Goal: Task Accomplishment & Management: Manage account settings

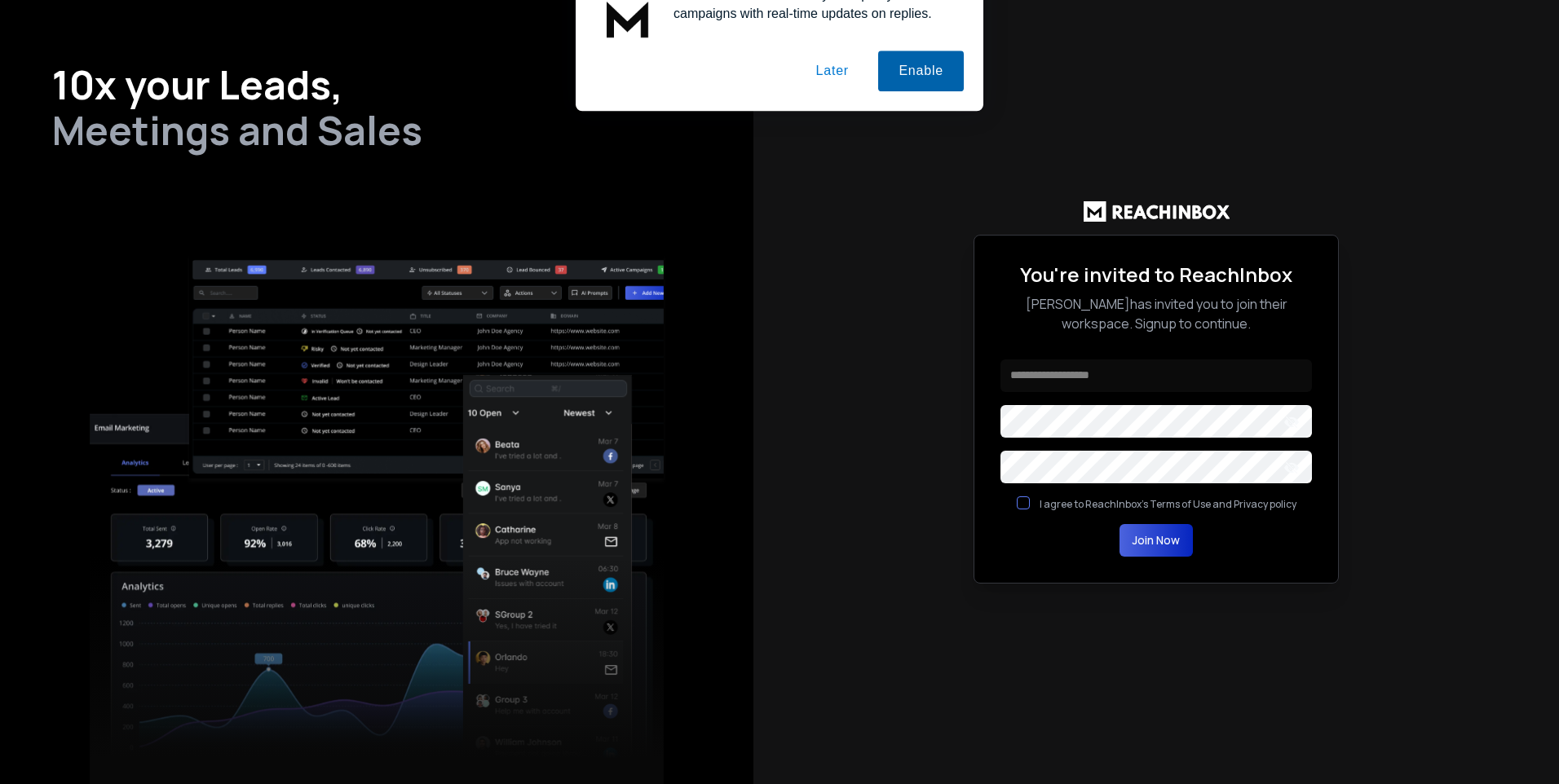
click at [919, 123] on button "Enable" at bounding box center [921, 105] width 86 height 41
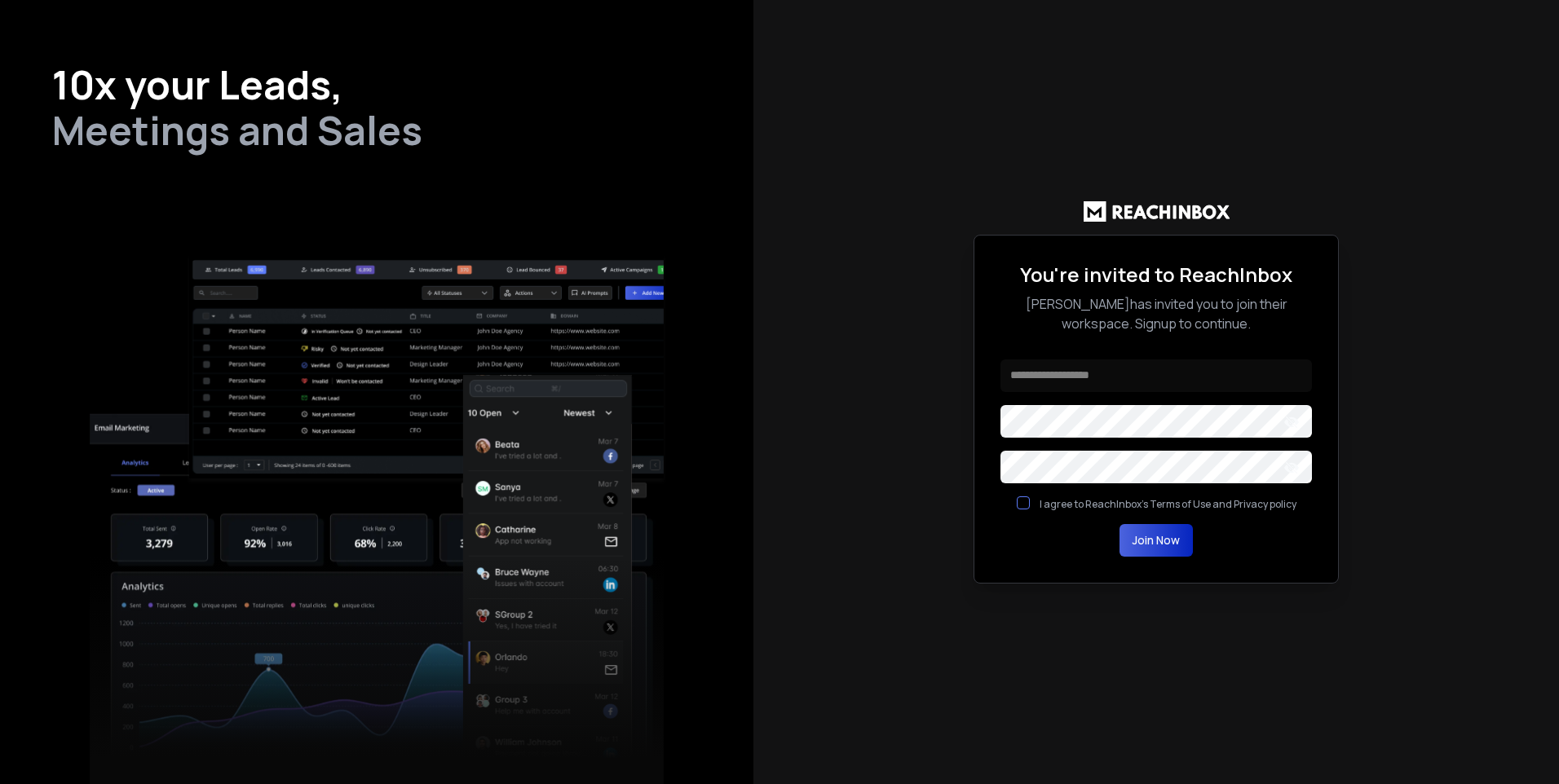
click at [1165, 539] on button "Join Now" at bounding box center [1155, 540] width 73 height 32
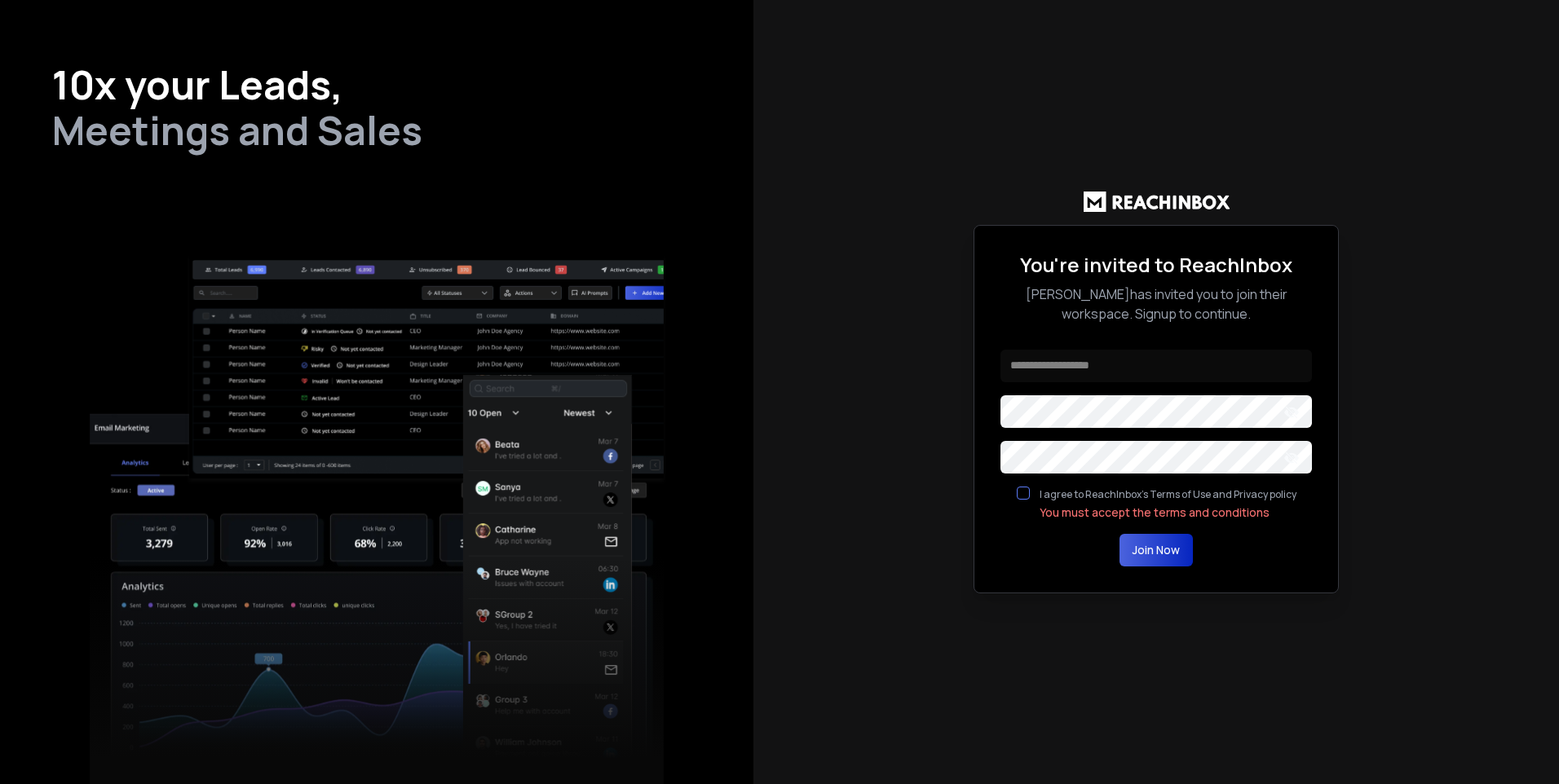
click at [1025, 490] on button "I agree to ReachInbox's Terms of Use and Privacy policy" at bounding box center [1023, 493] width 13 height 13
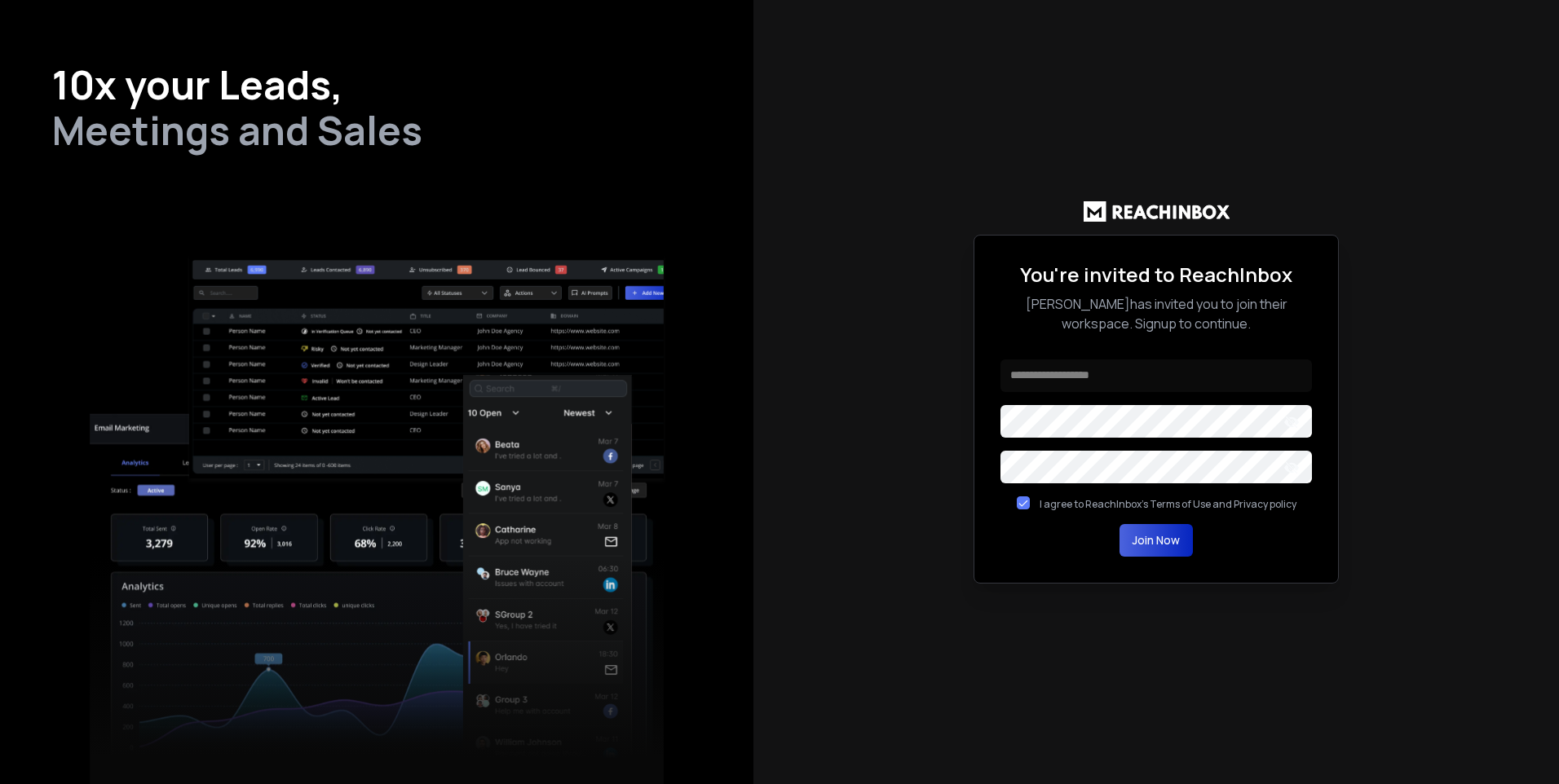
click at [1154, 546] on button "Join Now" at bounding box center [1155, 540] width 73 height 32
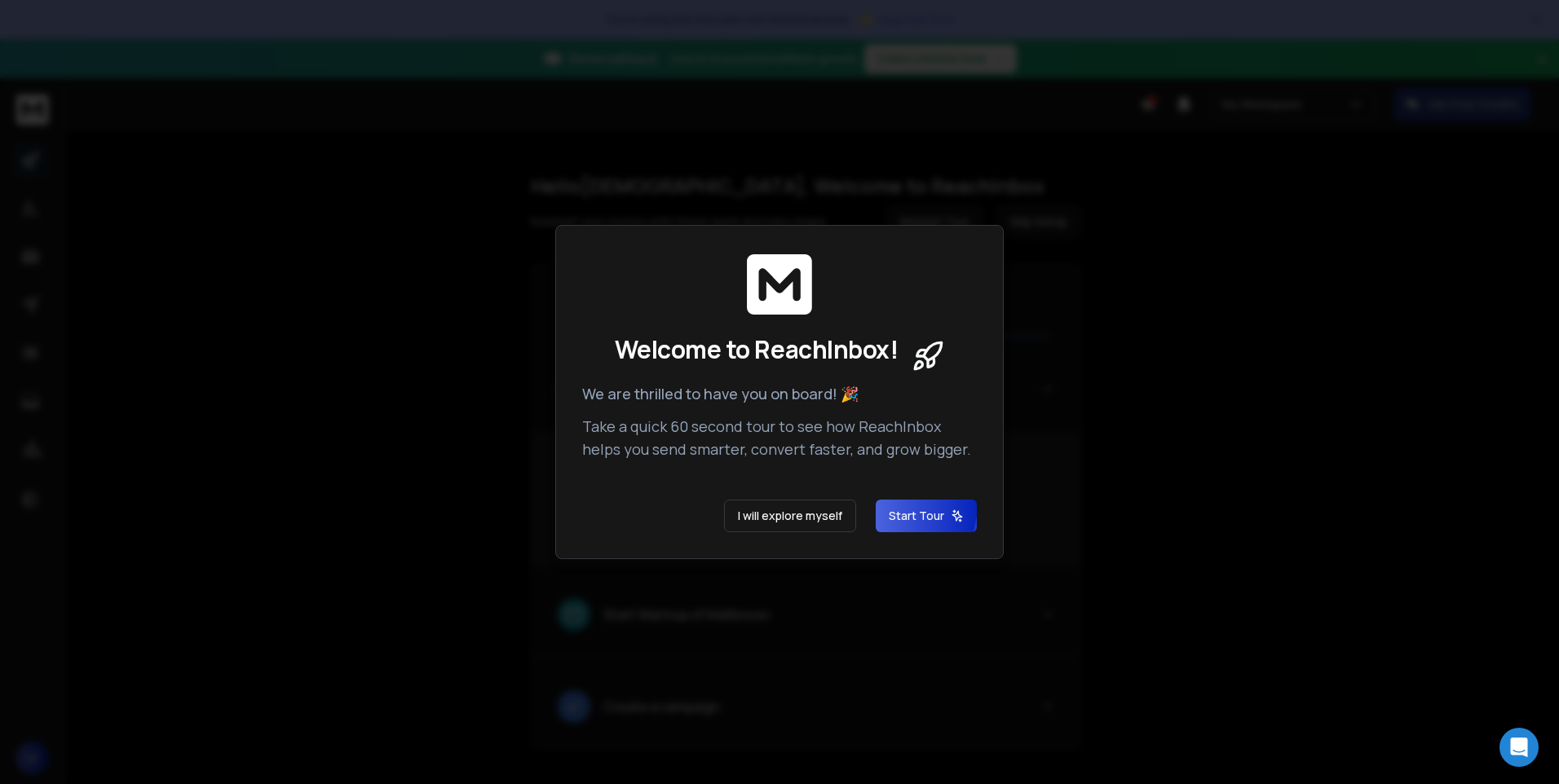
click at [892, 514] on span "Start Tour" at bounding box center [926, 516] width 75 height 16
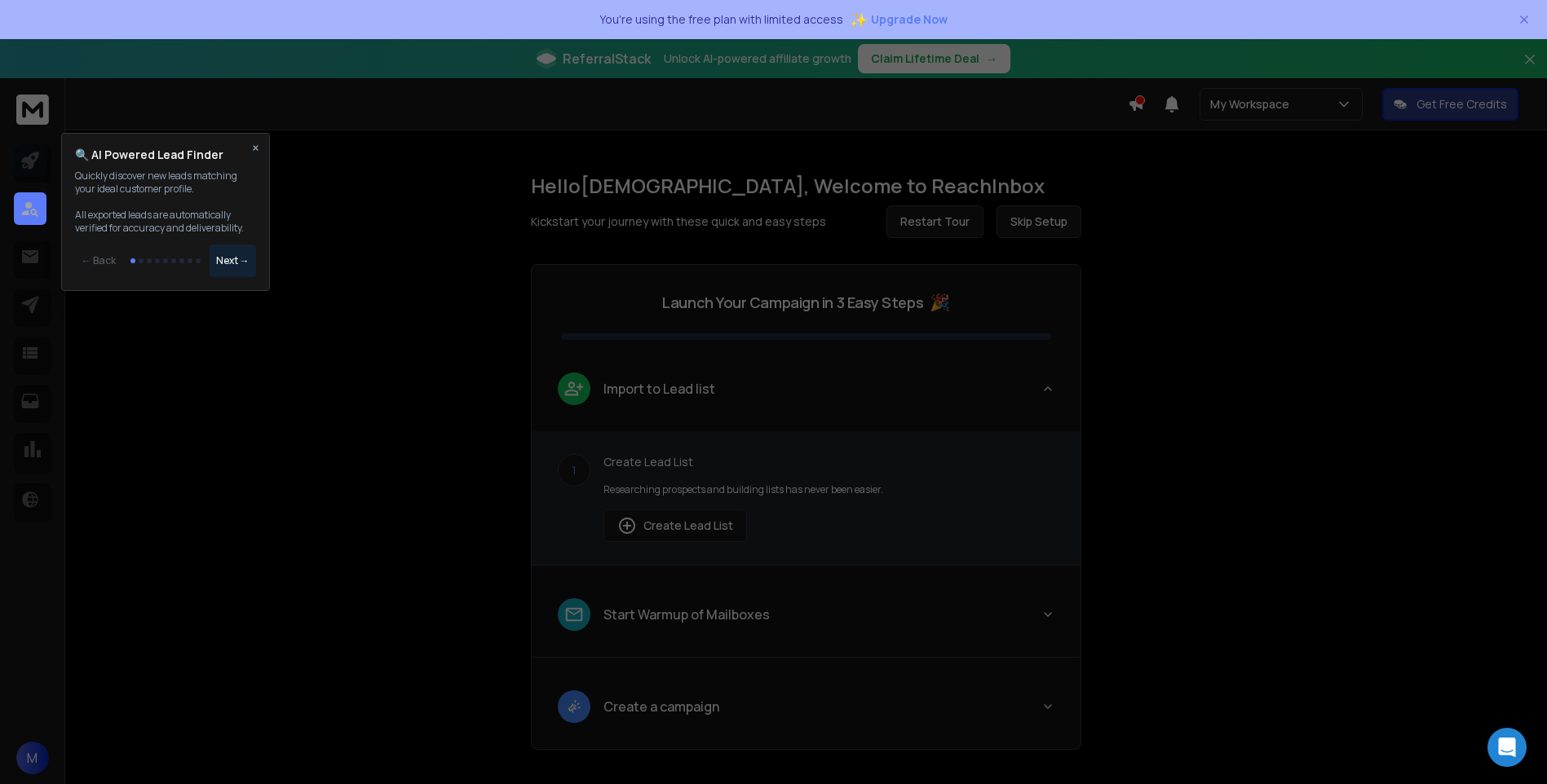
click at [221, 265] on button "Next →" at bounding box center [232, 261] width 47 height 32
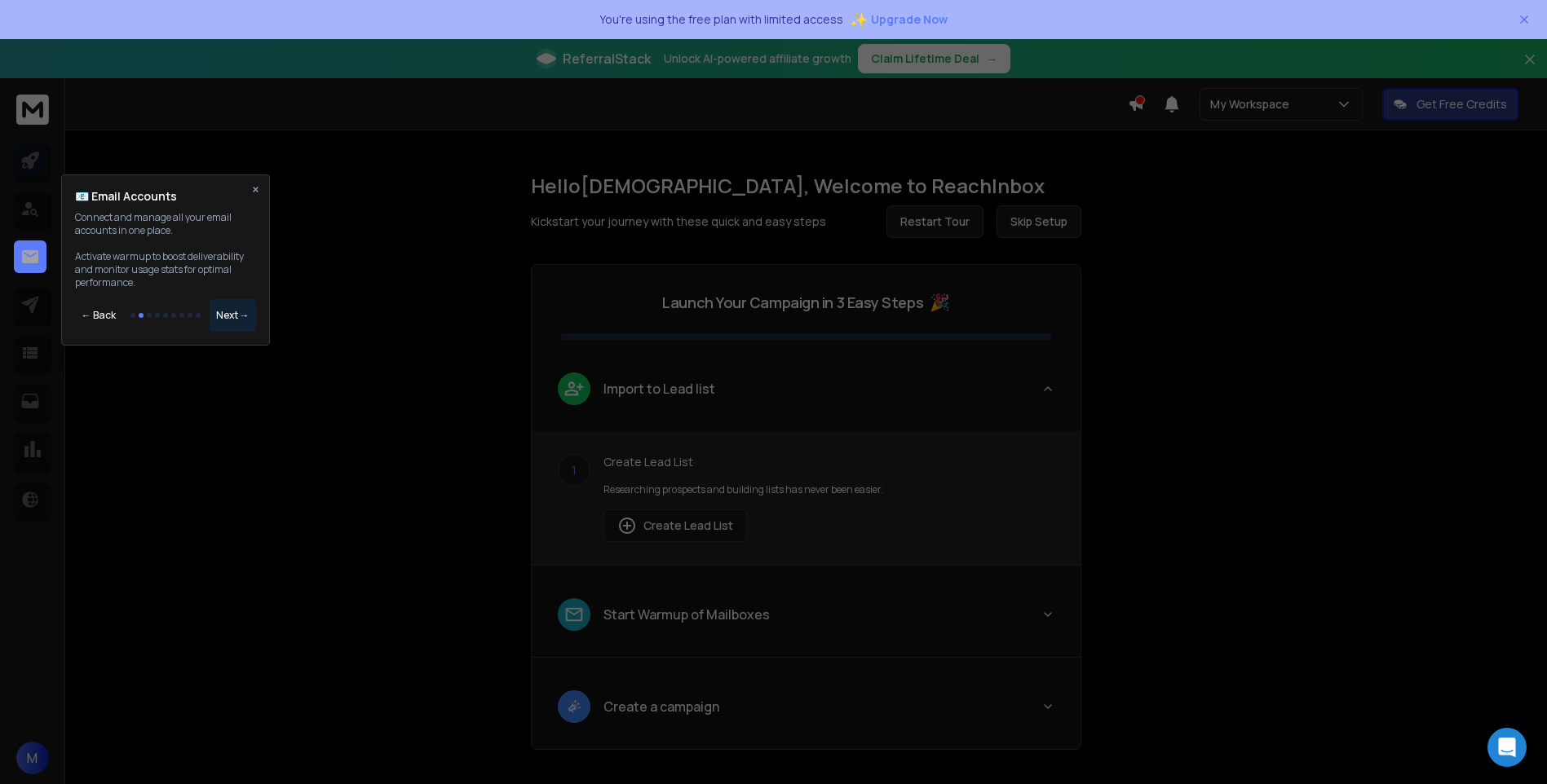
click at [222, 313] on button "Next →" at bounding box center [232, 315] width 47 height 32
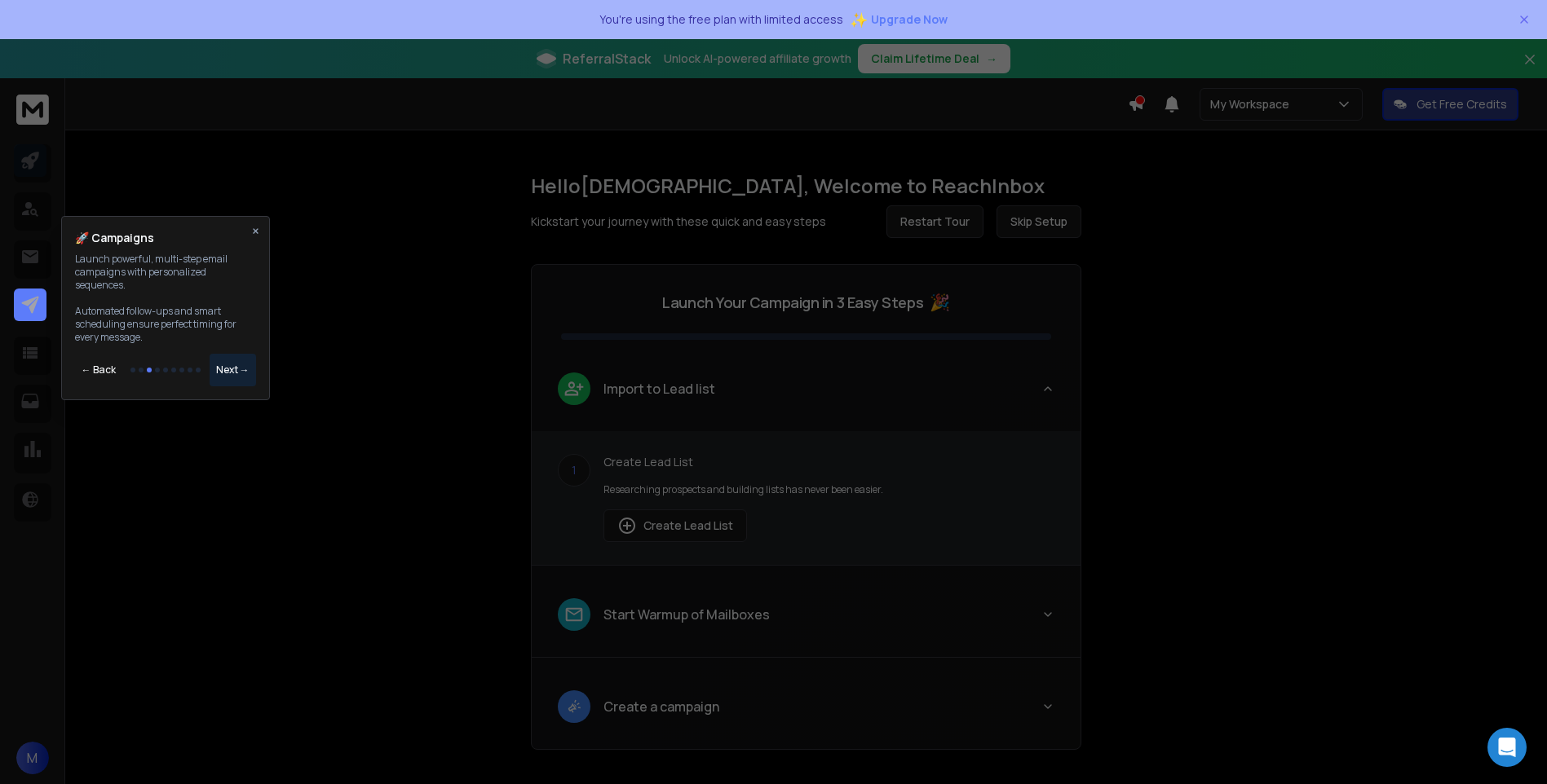
click at [227, 360] on button "Next →" at bounding box center [232, 370] width 47 height 32
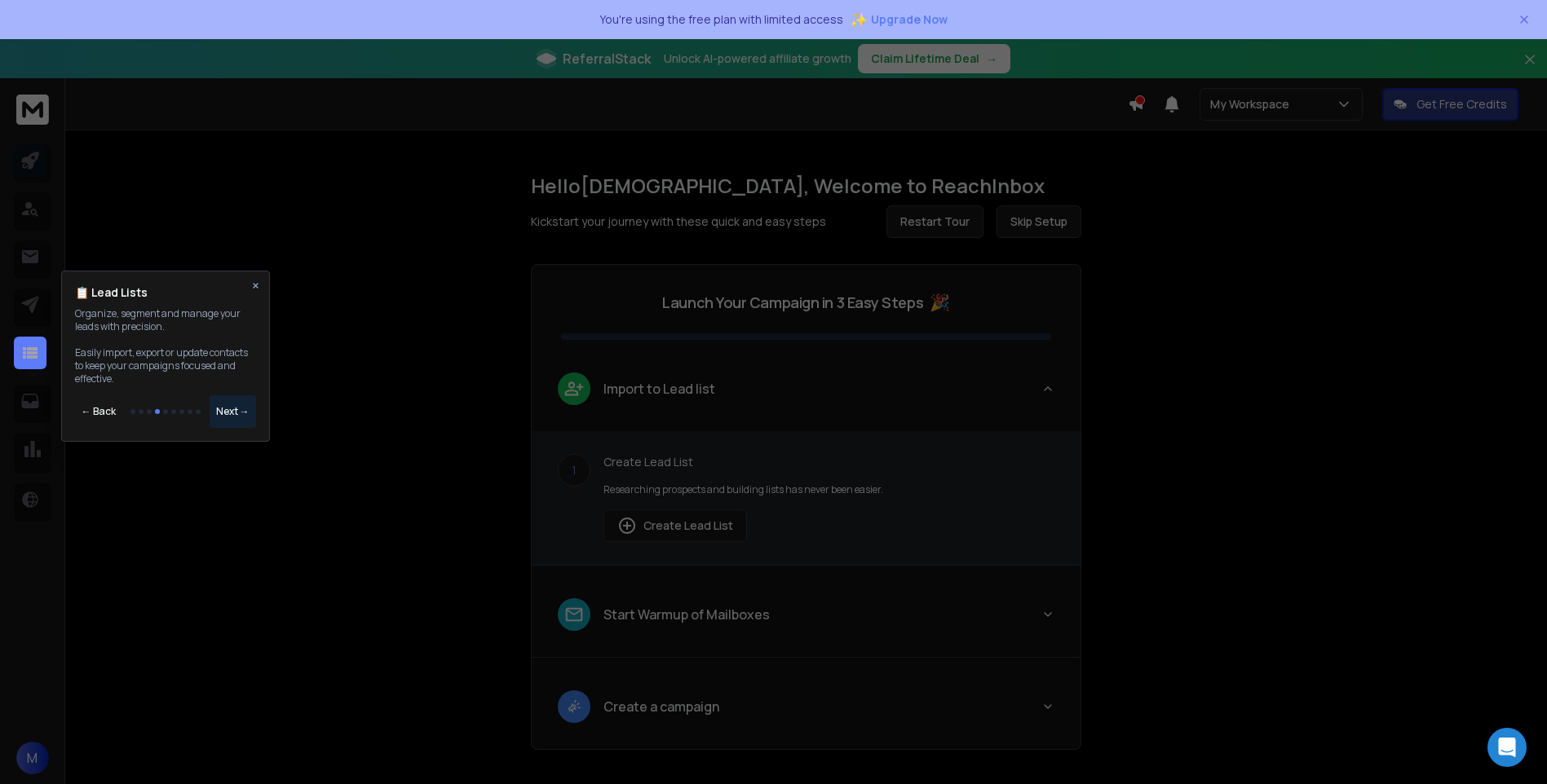
click at [222, 413] on button "Next →" at bounding box center [232, 412] width 47 height 32
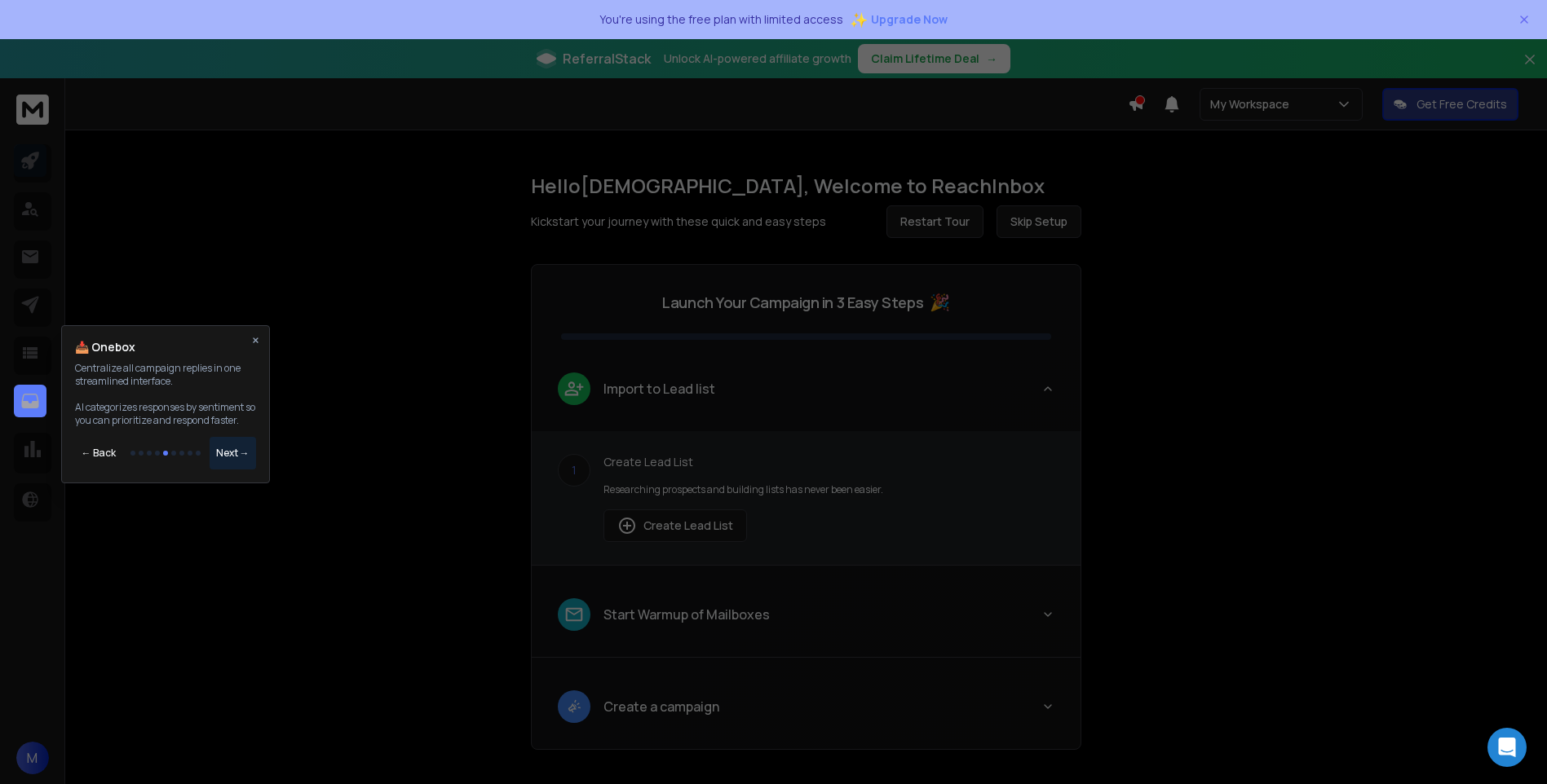
click at [232, 451] on button "Next →" at bounding box center [232, 453] width 47 height 32
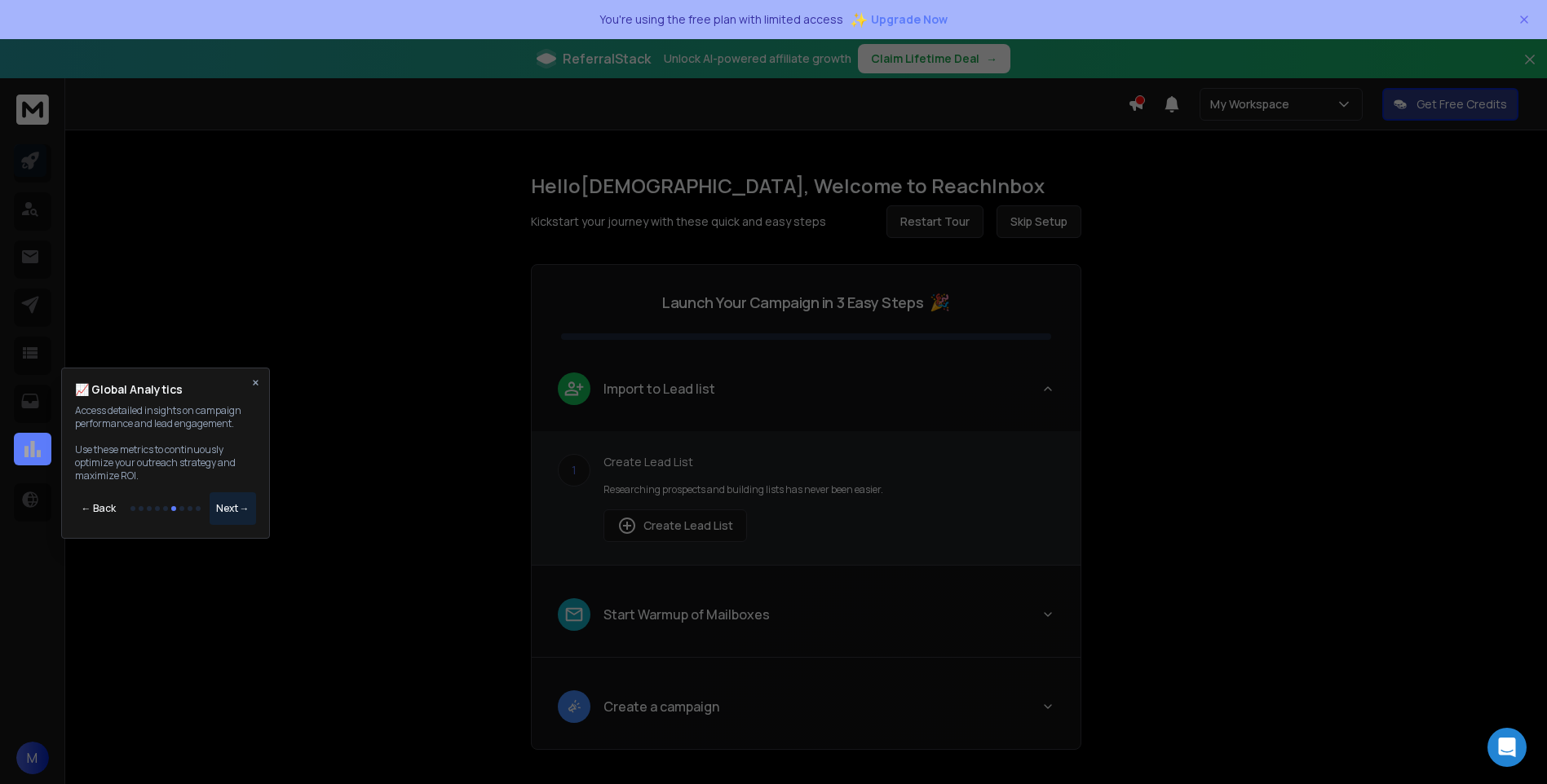
click at [223, 507] on button "Next →" at bounding box center [232, 508] width 47 height 32
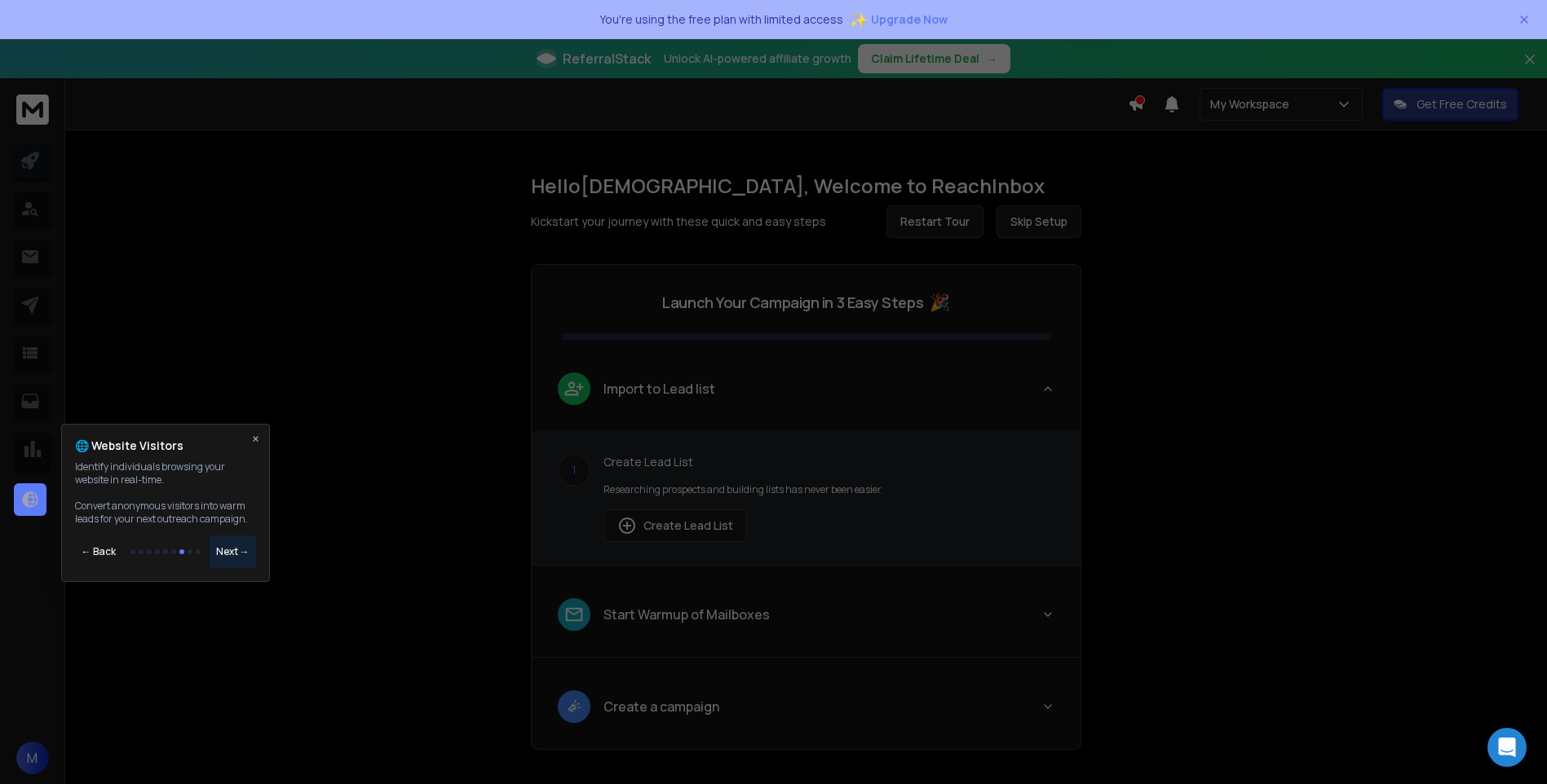
click at [235, 557] on button "Next →" at bounding box center [232, 552] width 47 height 32
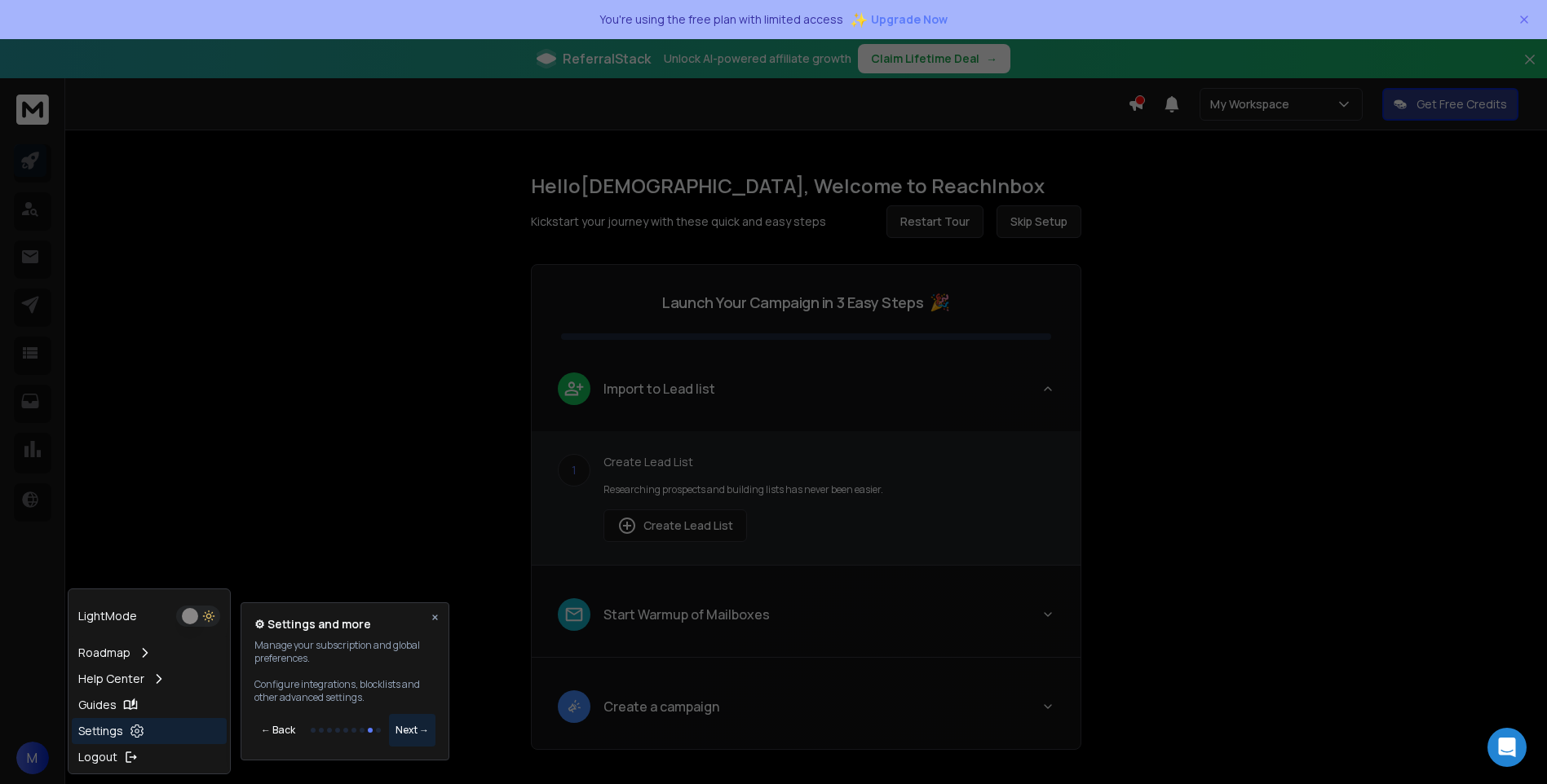
click at [402, 730] on button "Next →" at bounding box center [412, 731] width 47 height 32
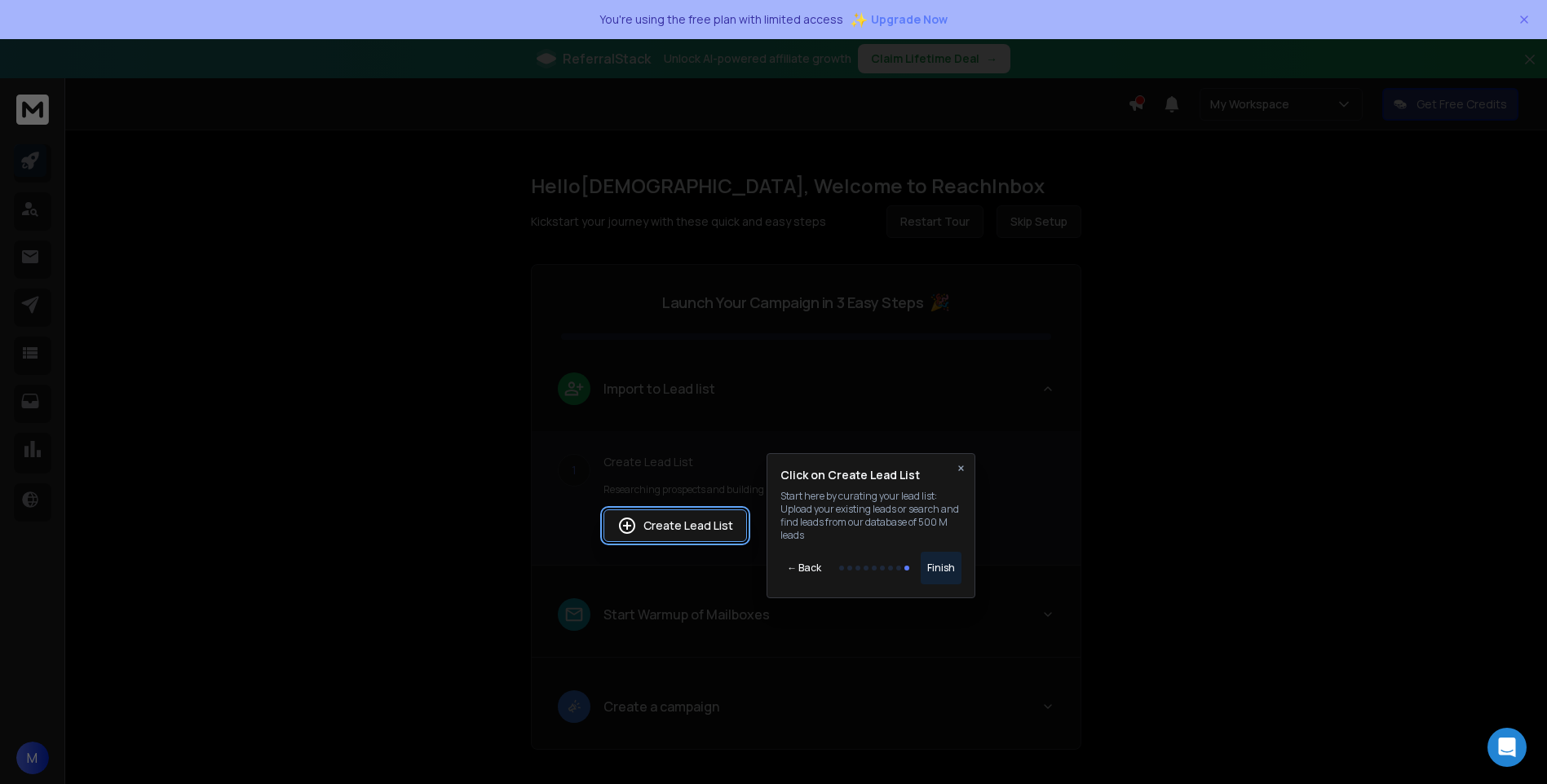
click at [938, 572] on button "Finish" at bounding box center [941, 568] width 41 height 32
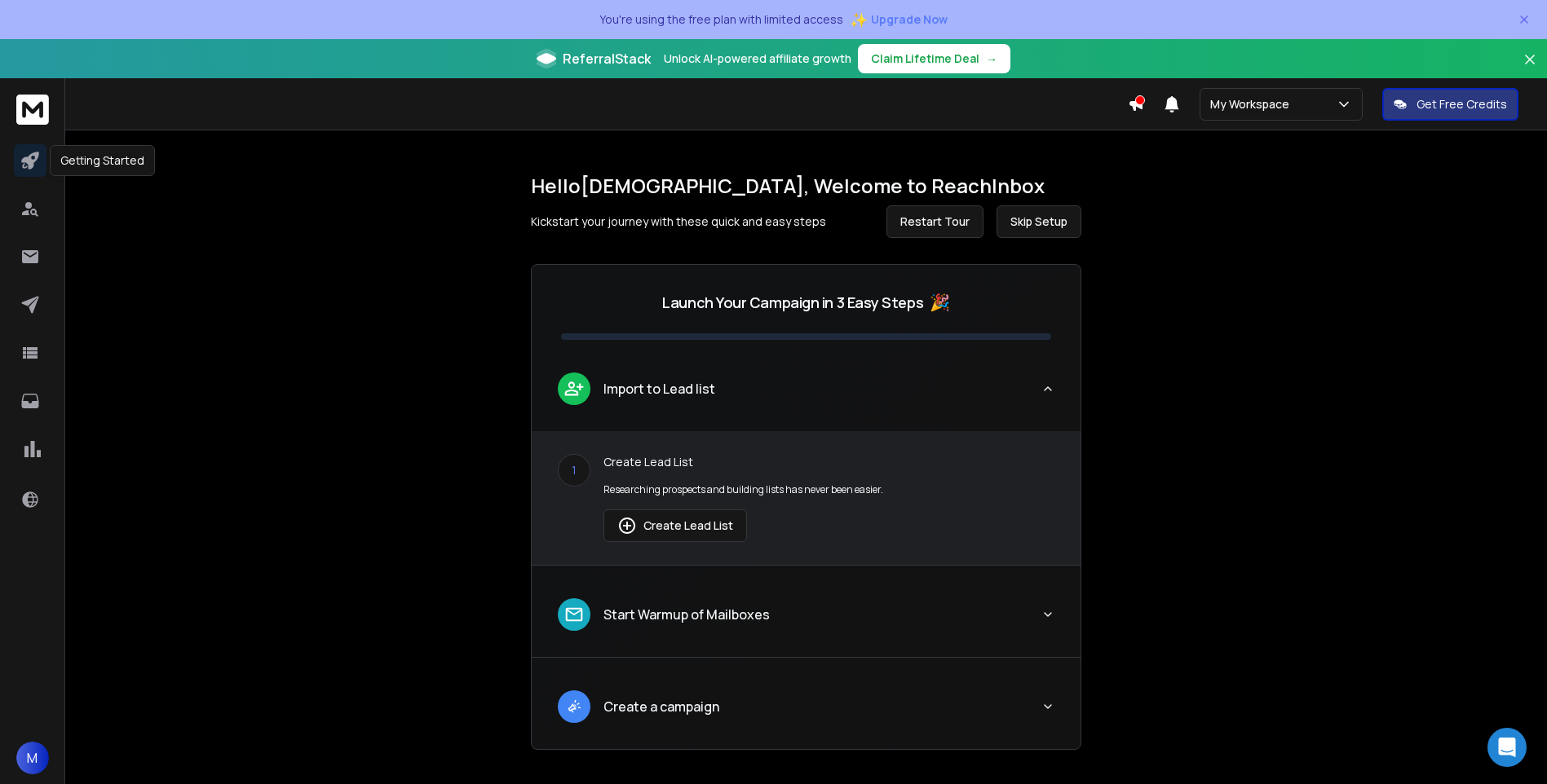
click at [22, 159] on icon at bounding box center [30, 160] width 18 height 18
click at [1033, 229] on span "Skip Setup" at bounding box center [1040, 221] width 57 height 16
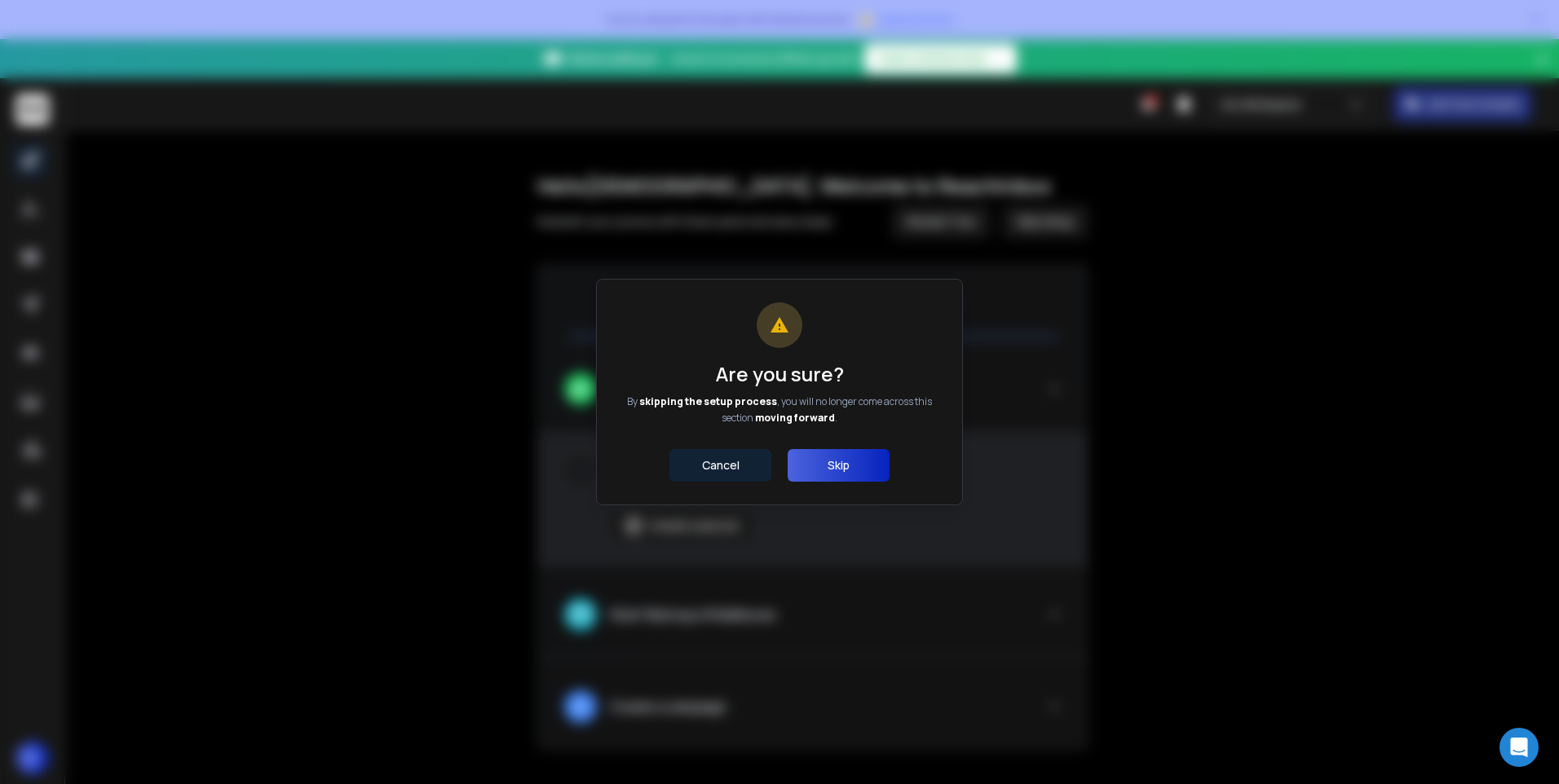
click at [857, 459] on button "Skip" at bounding box center [839, 465] width 102 height 32
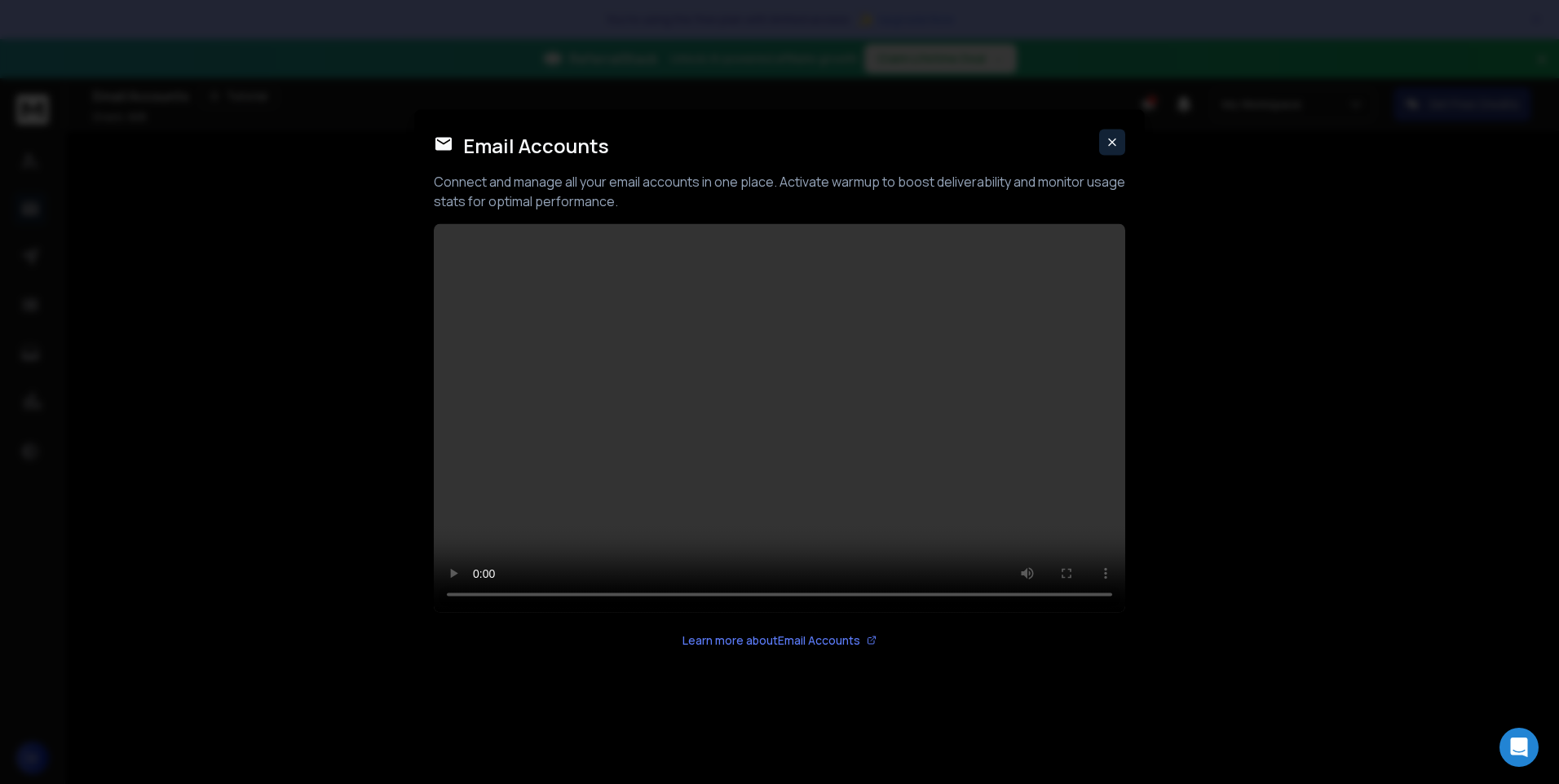
click at [1103, 145] on button at bounding box center [1112, 142] width 26 height 26
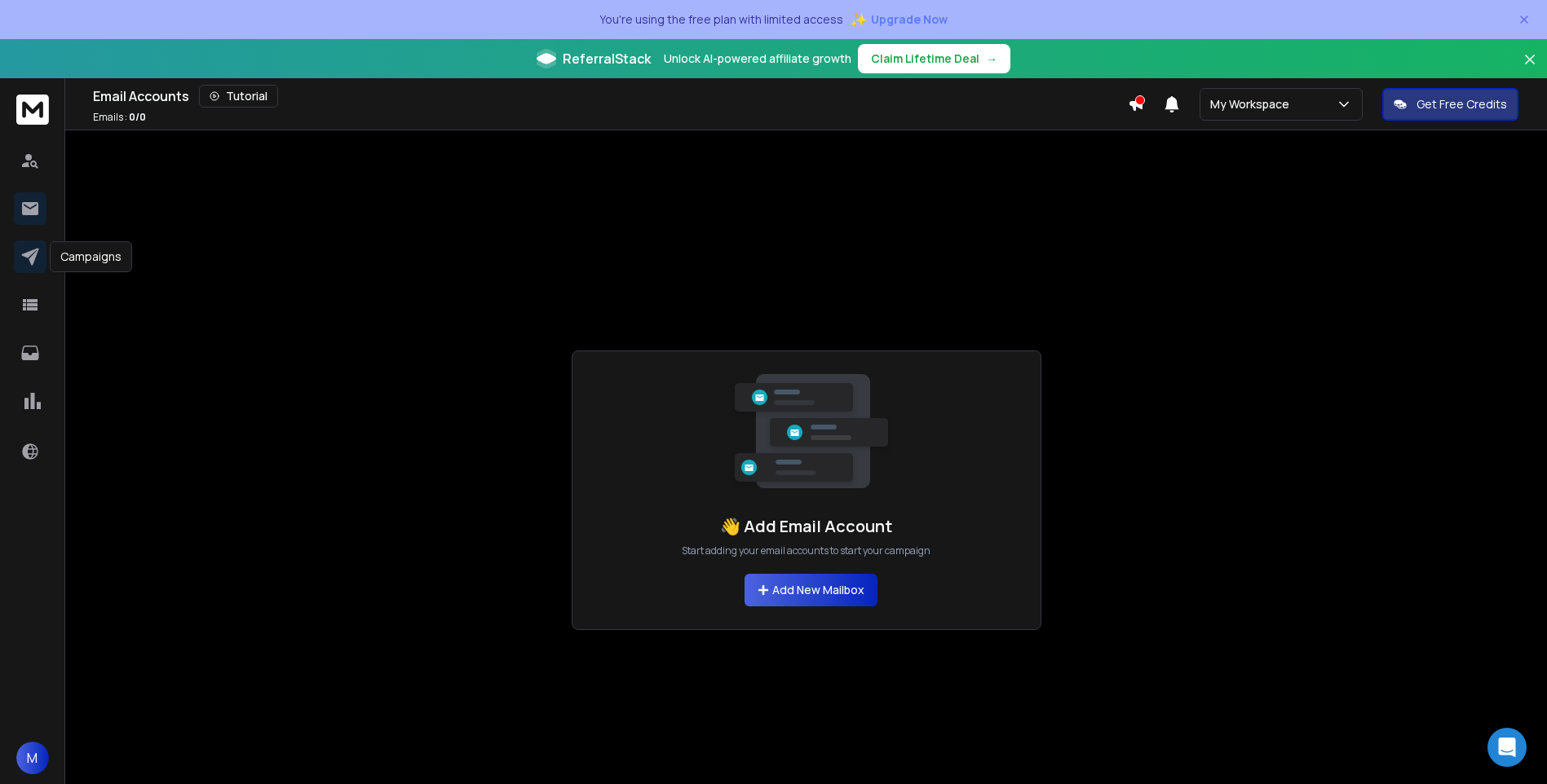
click at [24, 256] on icon at bounding box center [30, 257] width 17 height 17
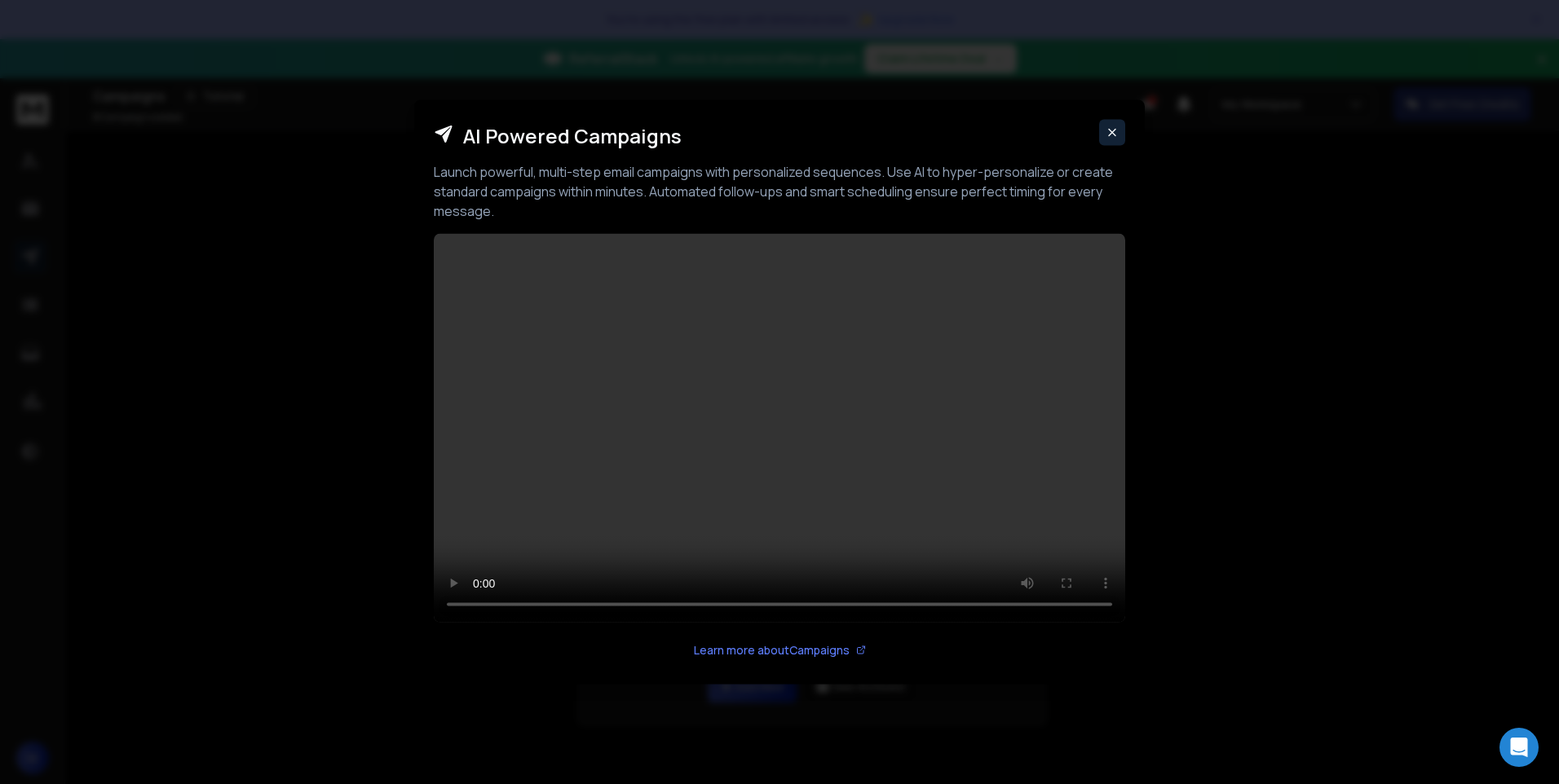
click at [1113, 132] on icon at bounding box center [1112, 132] width 7 height 7
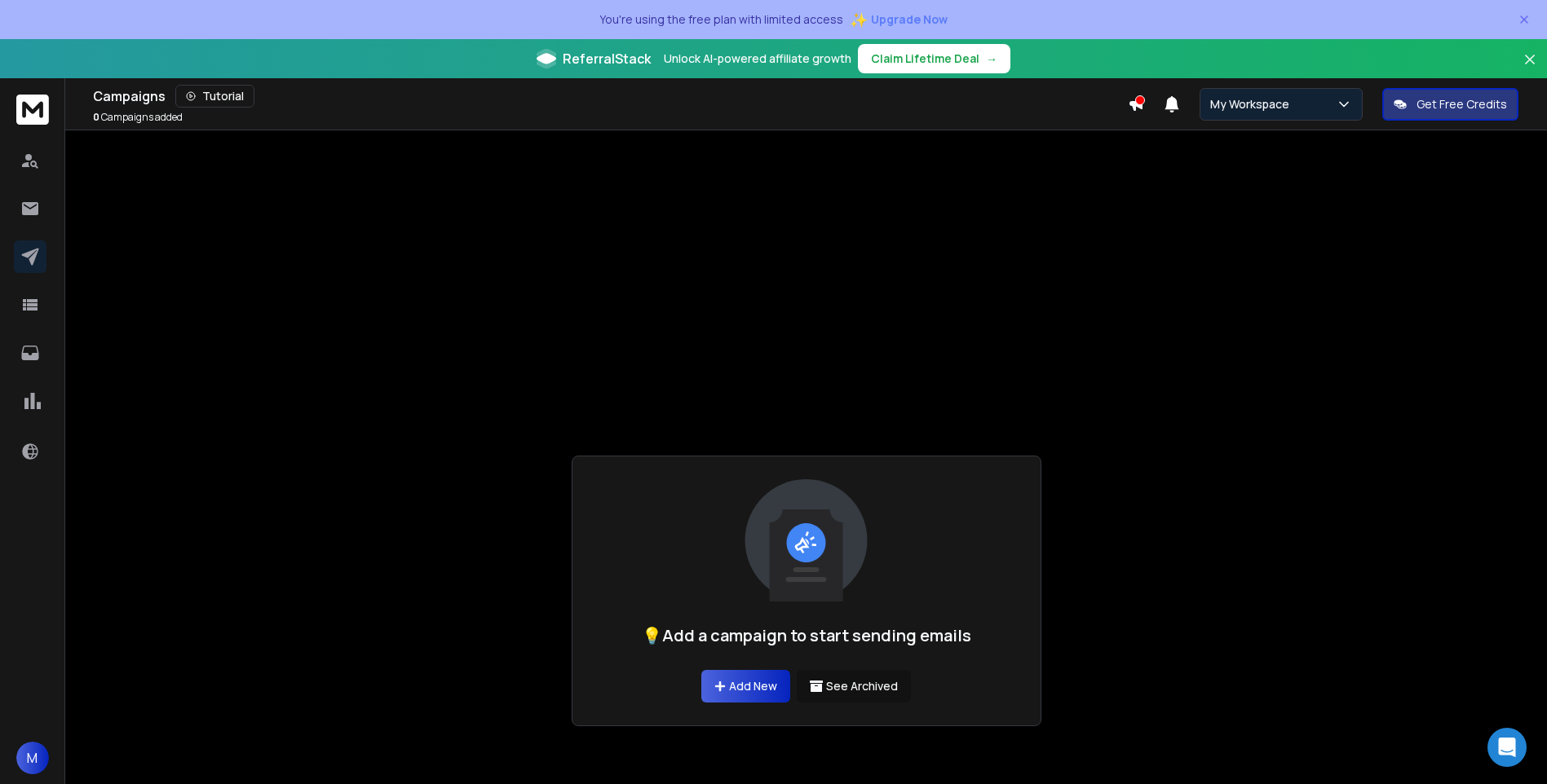
click at [1346, 109] on icon "button" at bounding box center [1343, 104] width 16 height 16
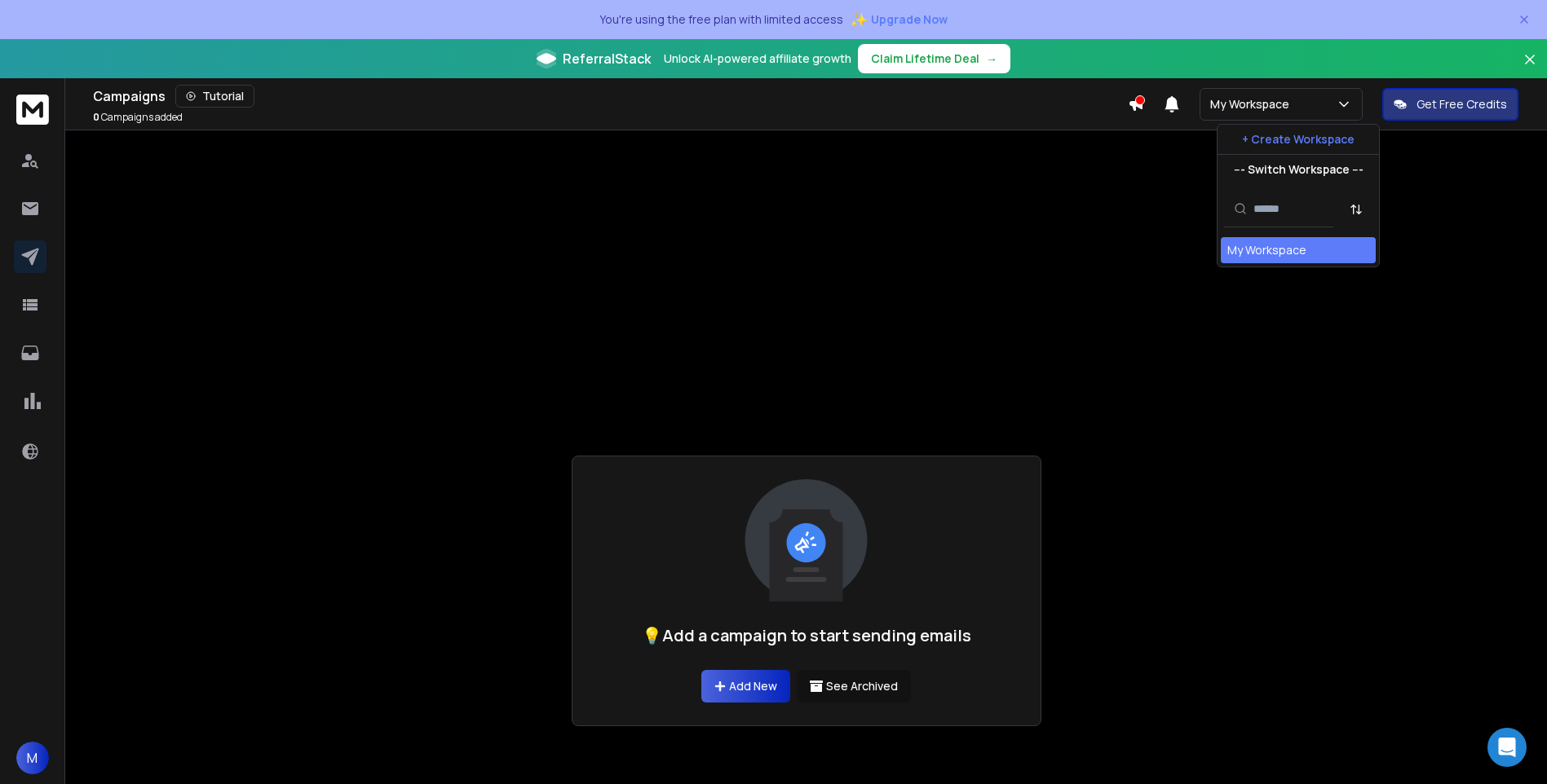
click at [31, 107] on icon at bounding box center [32, 109] width 32 height 30
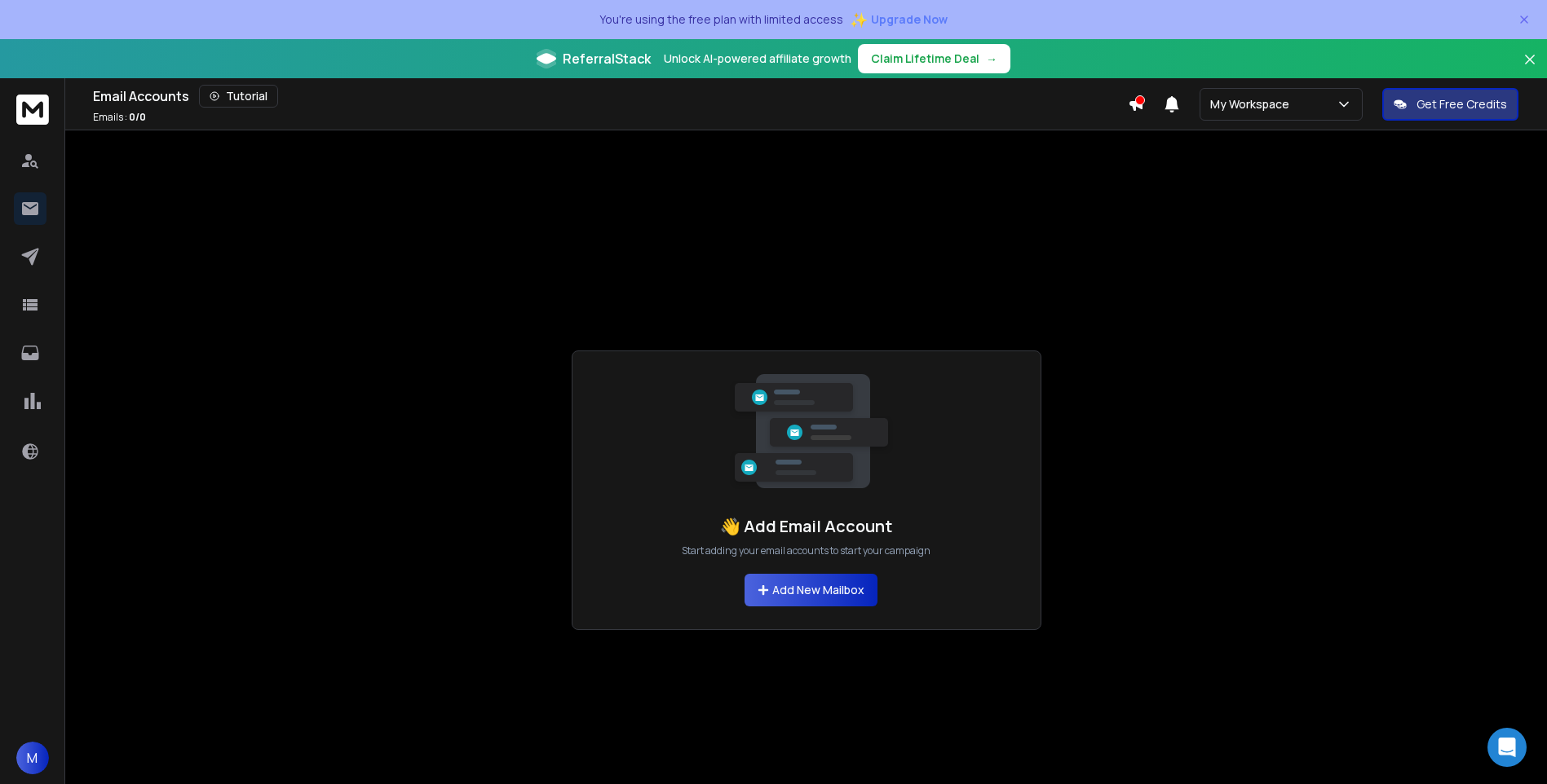
click at [784, 584] on button "Add New Mailbox" at bounding box center [811, 590] width 133 height 32
